Goal: Communication & Community: Answer question/provide support

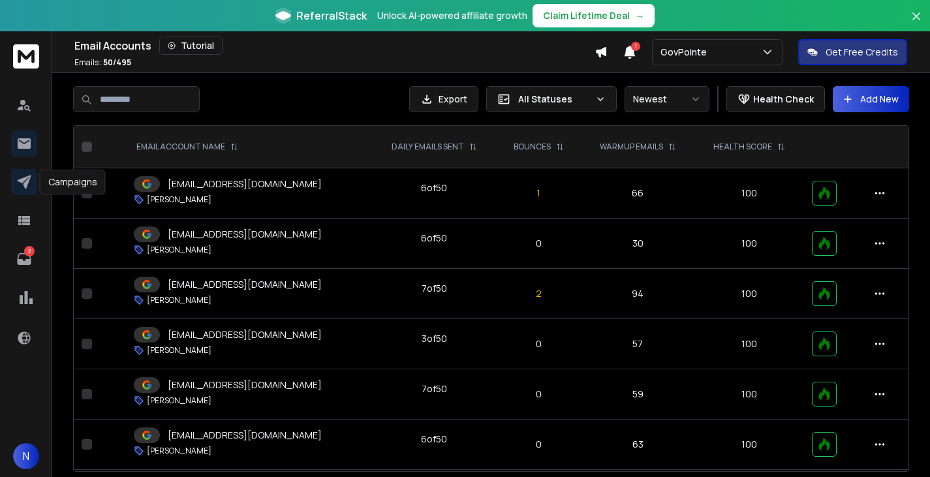
click at [22, 178] on icon at bounding box center [24, 183] width 14 height 14
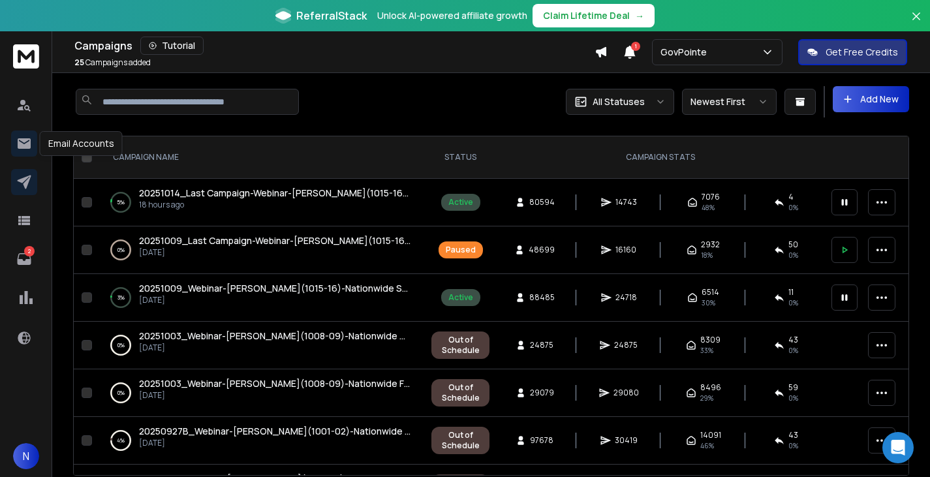
click at [24, 142] on icon at bounding box center [24, 143] width 13 height 10
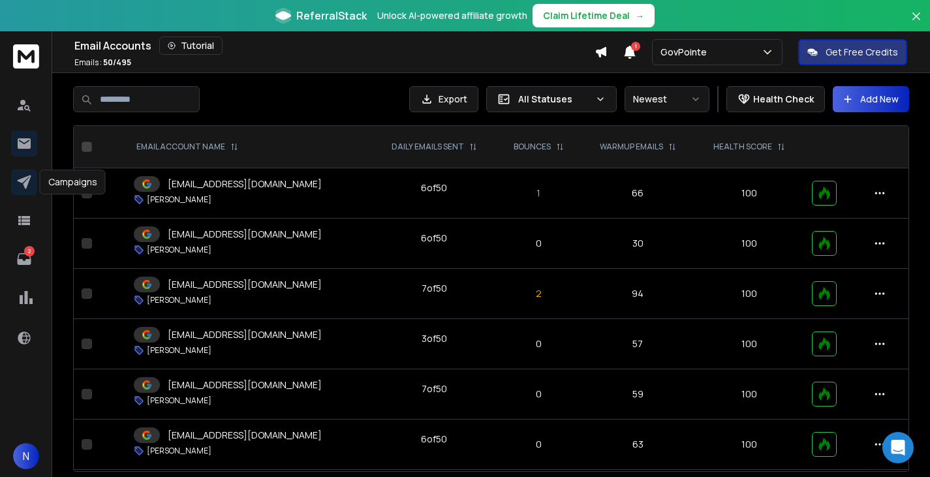
click at [29, 189] on icon at bounding box center [24, 182] width 16 height 16
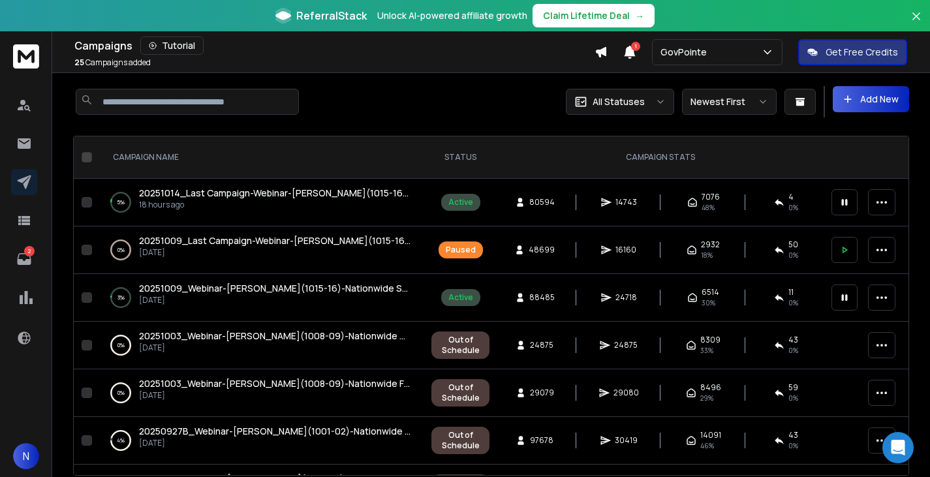
click at [378, 203] on p "18 hours ago" at bounding box center [275, 205] width 272 height 10
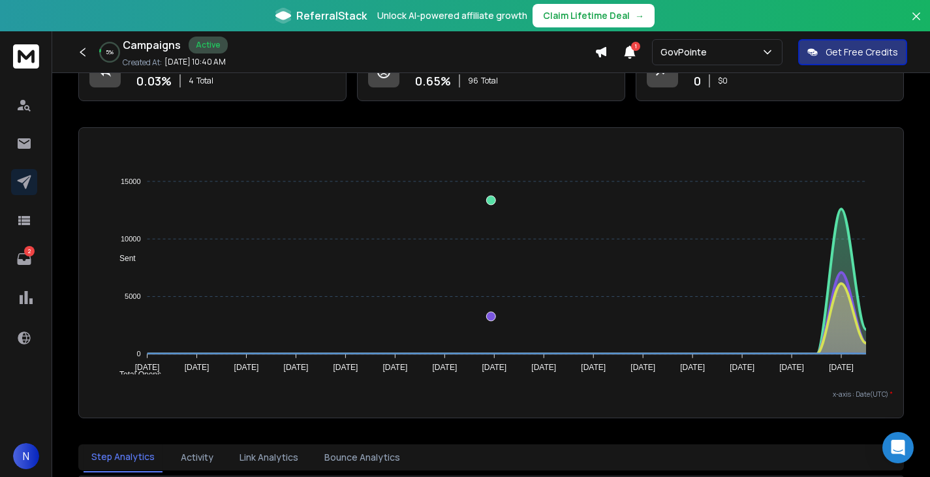
scroll to position [234, 0]
click at [23, 264] on icon at bounding box center [24, 259] width 14 height 12
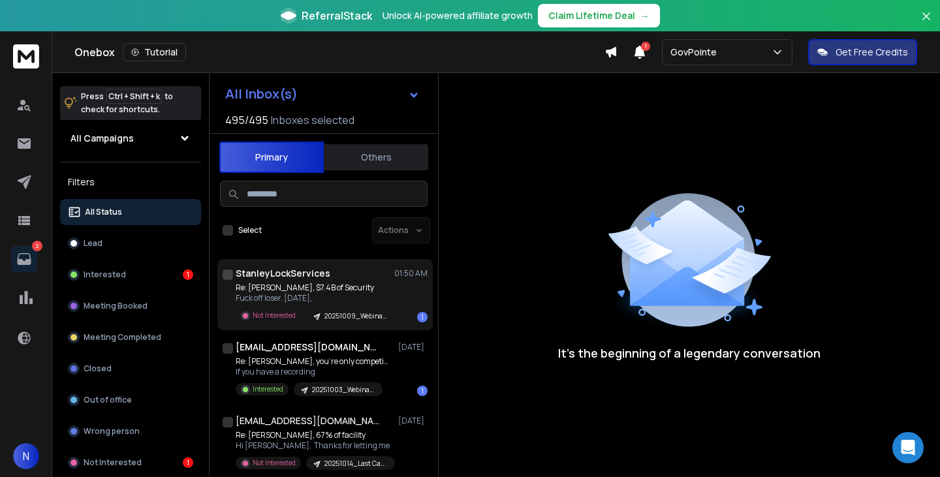
click at [376, 298] on p "Fuck off loser. [DATE]," at bounding box center [314, 298] width 157 height 10
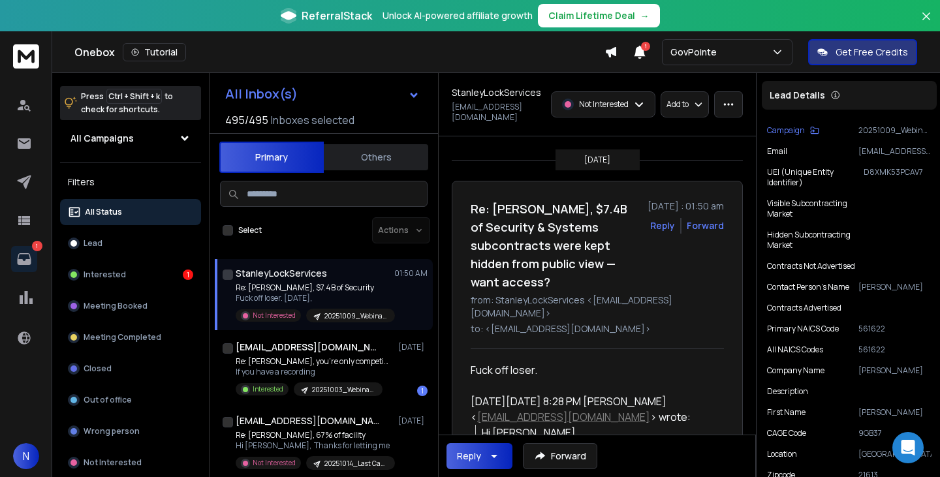
click at [743, 98] on button "button" at bounding box center [728, 104] width 29 height 26
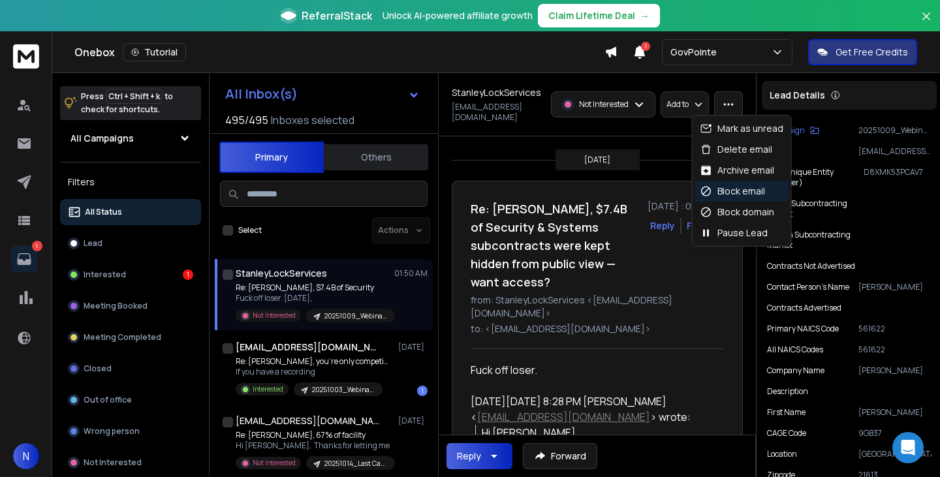
click at [740, 191] on div "Block email" at bounding box center [732, 191] width 65 height 13
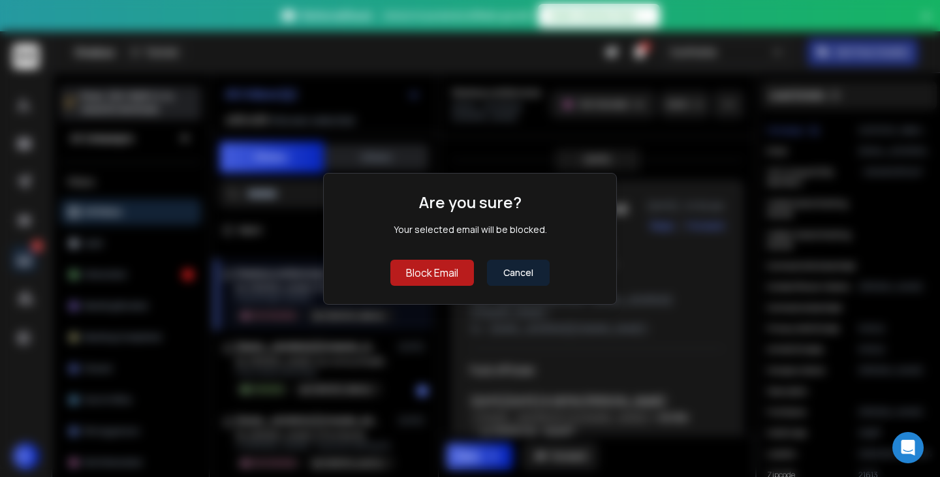
click at [437, 279] on button "Block Email" at bounding box center [432, 273] width 84 height 26
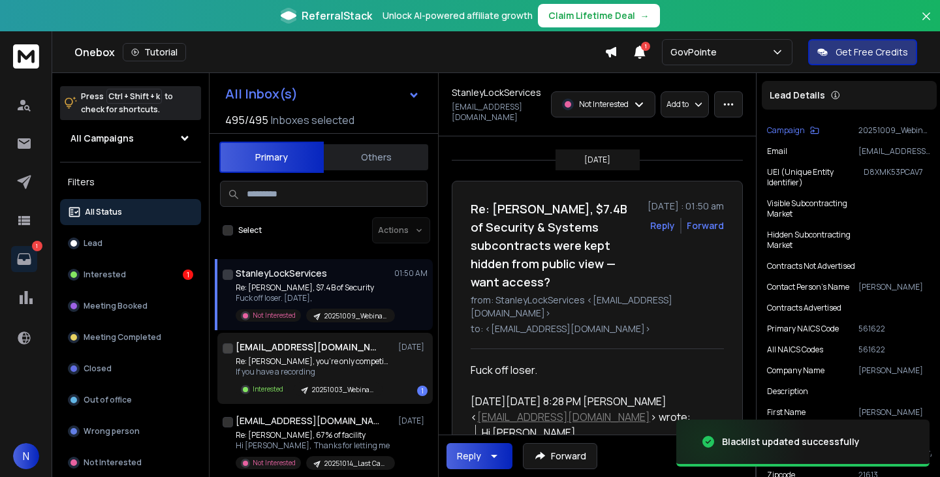
click at [406, 358] on div "Re: [PERSON_NAME], you’re only competing If you have a recording Interested 202…" at bounding box center [332, 376] width 192 height 40
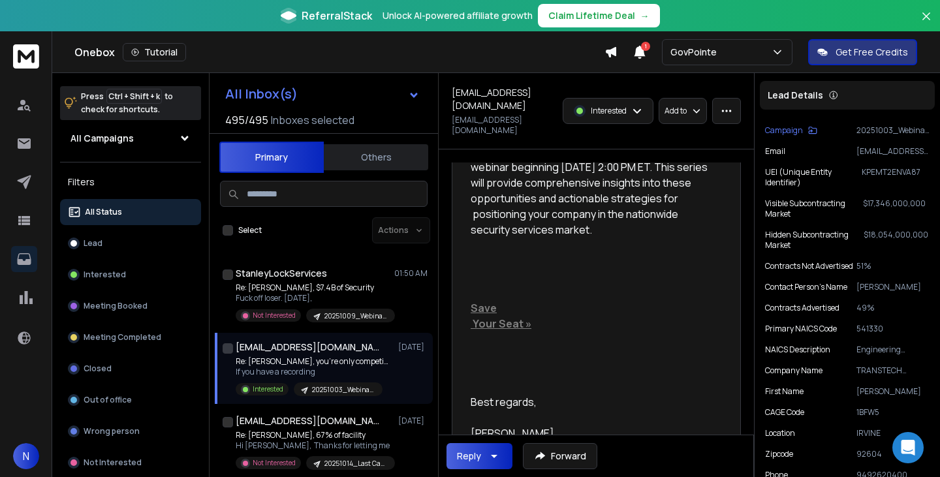
scroll to position [2082, 0]
click at [480, 302] on strong "Save Your Seat »" at bounding box center [501, 317] width 61 height 30
click at [471, 460] on div "Reply" at bounding box center [469, 456] width 24 height 13
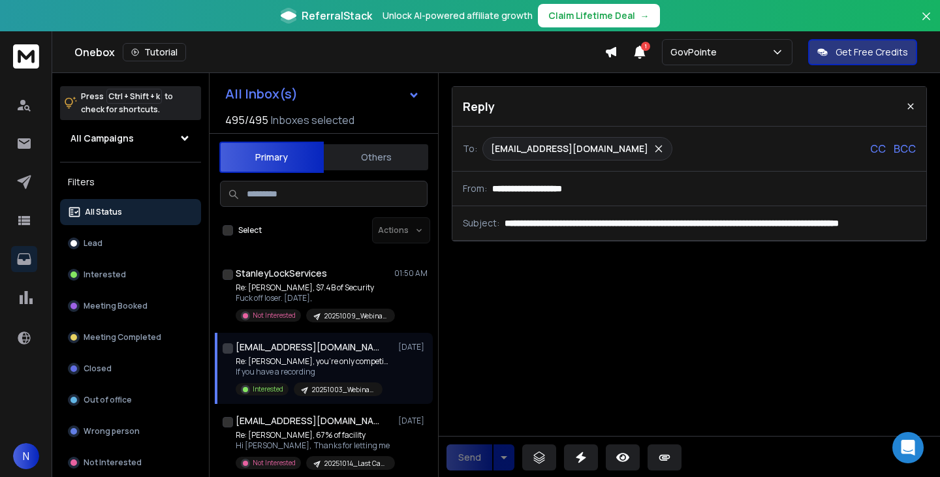
scroll to position [0, 0]
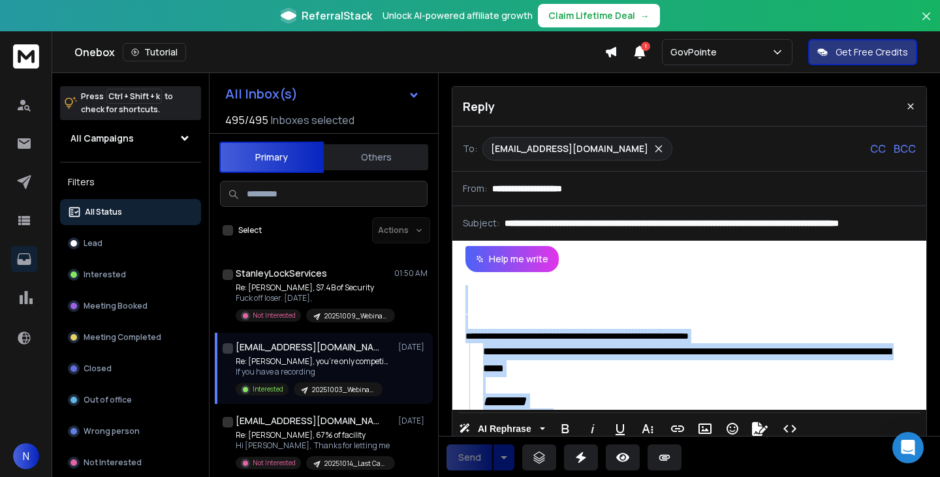
copy div "**********"
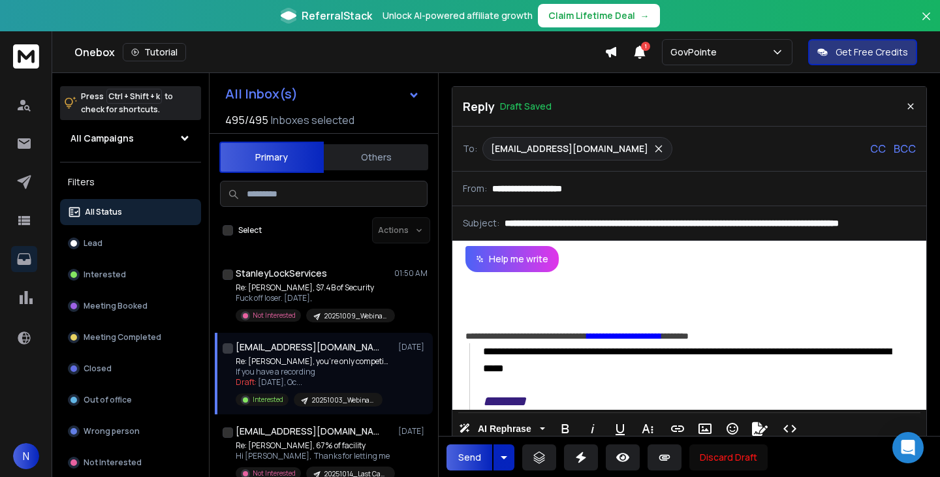
click at [754, 458] on button "Discard Draft" at bounding box center [728, 458] width 78 height 26
